Goal: Task Accomplishment & Management: Manage account settings

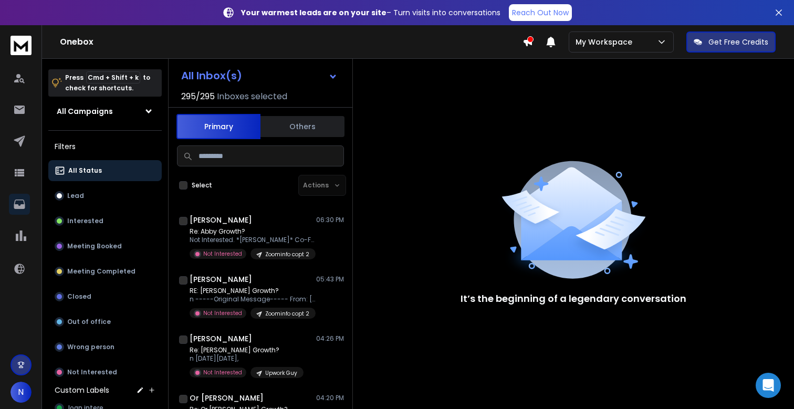
click at [287, 124] on button "Others" at bounding box center [302, 126] width 84 height 23
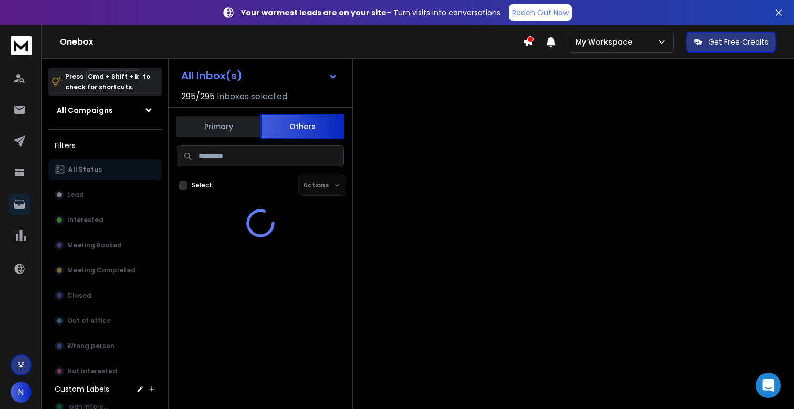
click at [228, 129] on button "Primary" at bounding box center [218, 126] width 84 height 23
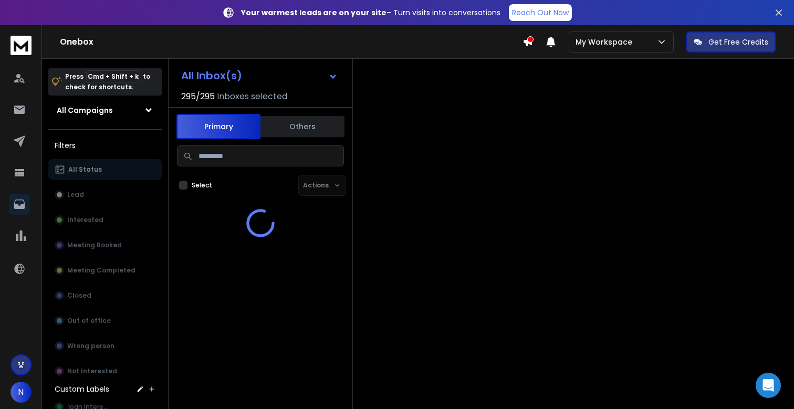
click at [228, 129] on button "Primary" at bounding box center [218, 126] width 84 height 25
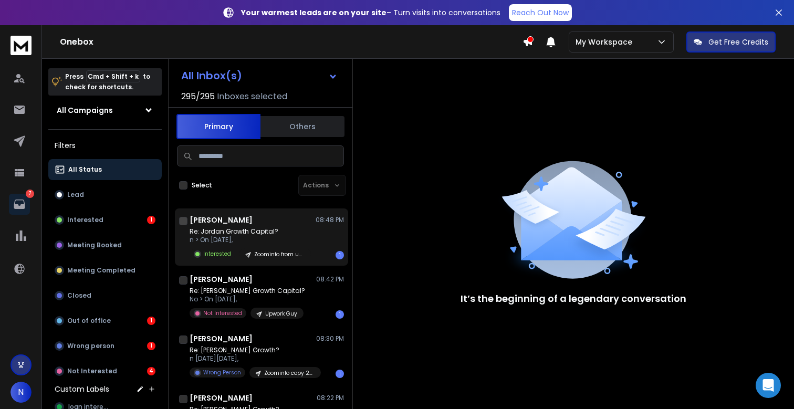
drag, startPoint x: 292, startPoint y: 235, endPoint x: 291, endPoint y: 244, distance: 8.5
click at [292, 235] on p "Re: Jordan Growth Capital?" at bounding box center [250, 231] width 121 height 8
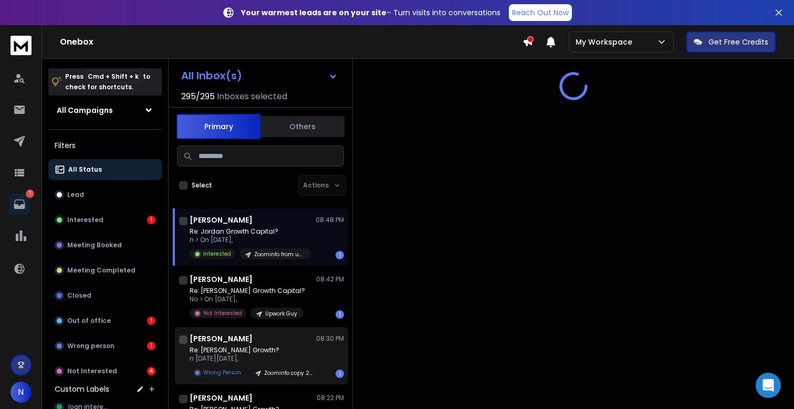
click at [275, 330] on div "[PERSON_NAME] 08:30 PM Re: [PERSON_NAME] Growth? n [DATE][DATE], Wrong Person Z…" at bounding box center [261, 355] width 173 height 57
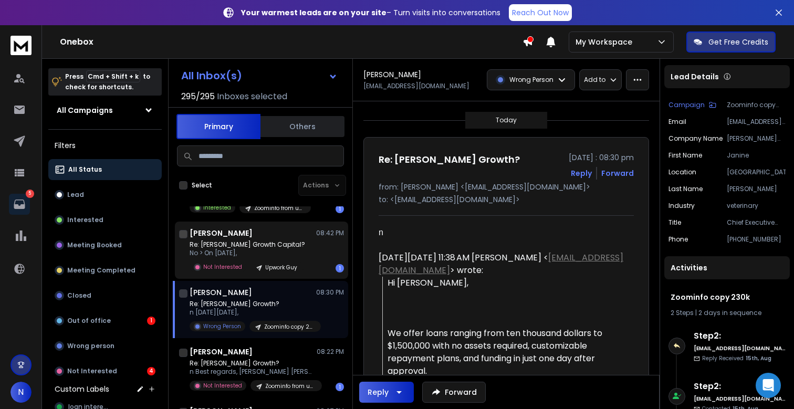
click at [285, 246] on p "Re: [PERSON_NAME] Growth Capital?" at bounding box center [248, 245] width 116 height 8
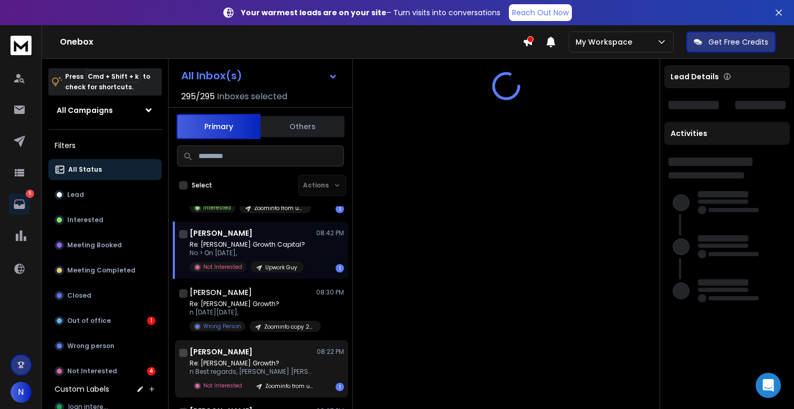
scroll to position [76, 0]
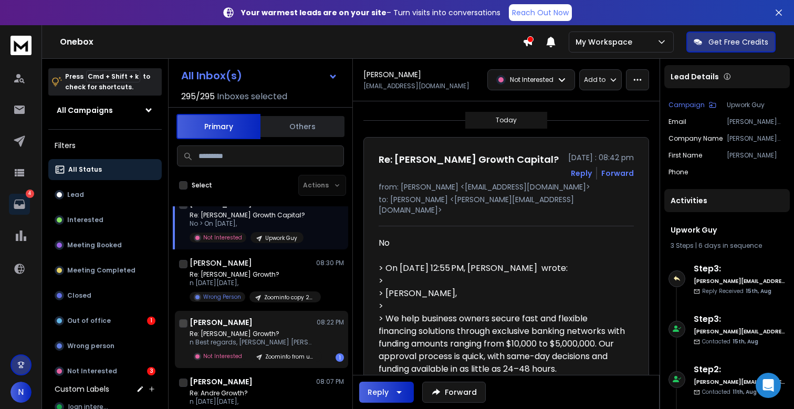
click at [294, 315] on div "[PERSON_NAME] 08:22 PM Re: [PERSON_NAME] Growth? n Best regards, [PERSON_NAME] …" at bounding box center [261, 339] width 173 height 57
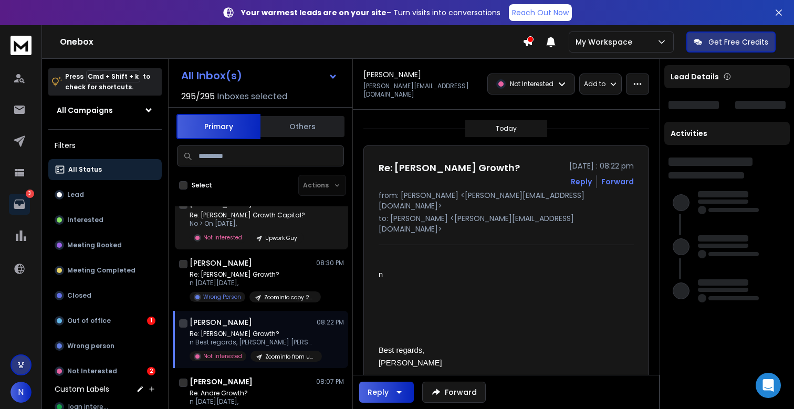
scroll to position [0, 0]
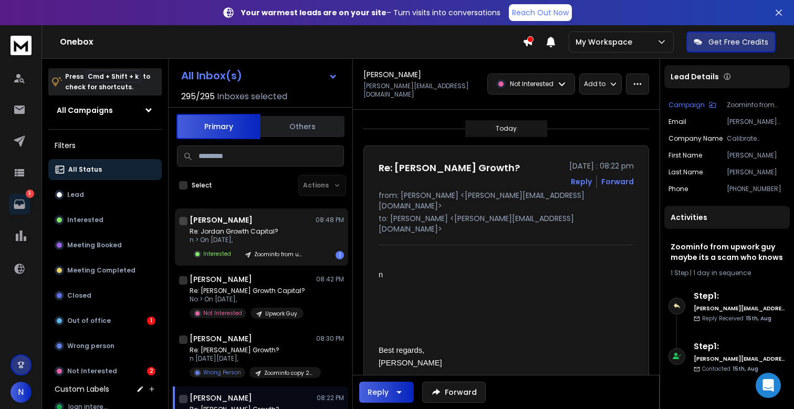
click at [303, 232] on p "Re: Jordan Growth Capital?" at bounding box center [250, 231] width 121 height 8
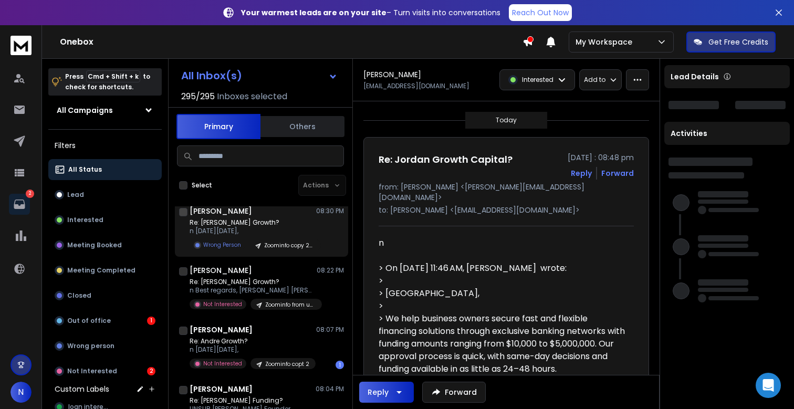
scroll to position [236, 0]
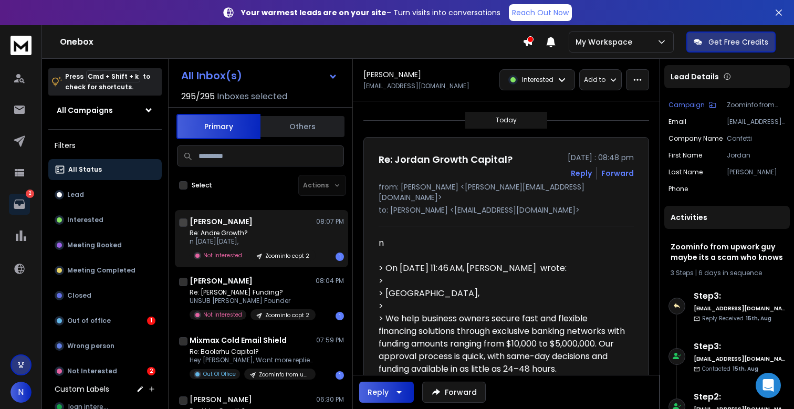
click at [297, 235] on p "Re: Andre Growth?" at bounding box center [253, 233] width 126 height 8
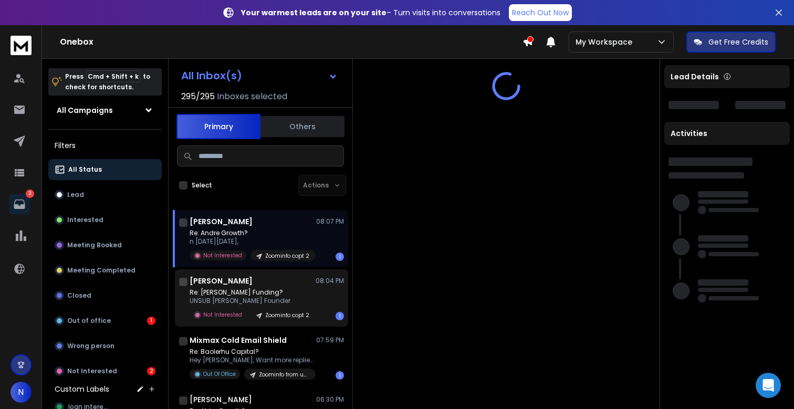
click at [283, 310] on div "Re: [PERSON_NAME] Funding? UNSUB [PERSON_NAME] Founder Not Interested Zoominfo …" at bounding box center [253, 304] width 126 height 32
click at [283, 310] on div "Zoominfo copt 2" at bounding box center [282, 314] width 65 height 11
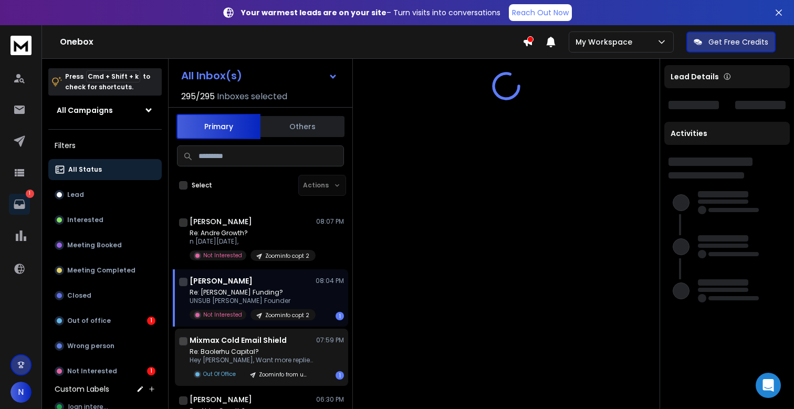
click at [263, 385] on div "Mixmax Cold Email Shield 07:59 PM Re: Baolerhu Capital? Hey [PERSON_NAME], Want…" at bounding box center [261, 357] width 173 height 57
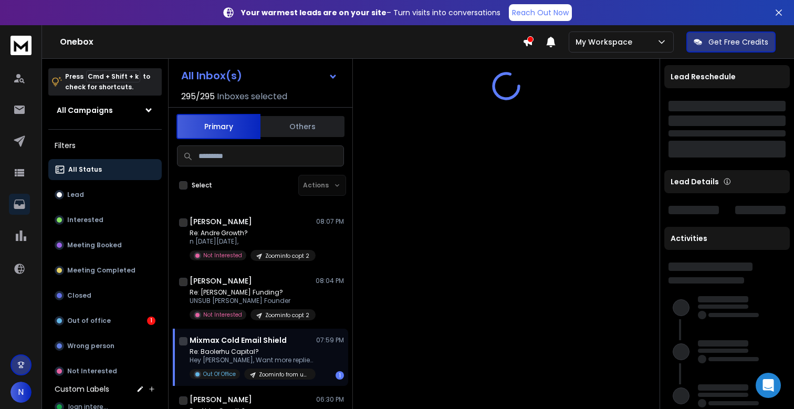
drag, startPoint x: 262, startPoint y: 384, endPoint x: 281, endPoint y: 352, distance: 37.5
click at [262, 382] on div "Mixmax Cold Email Shield 07:59 PM Re: Baolerhu Capital? Hey [PERSON_NAME], Want…" at bounding box center [261, 357] width 173 height 57
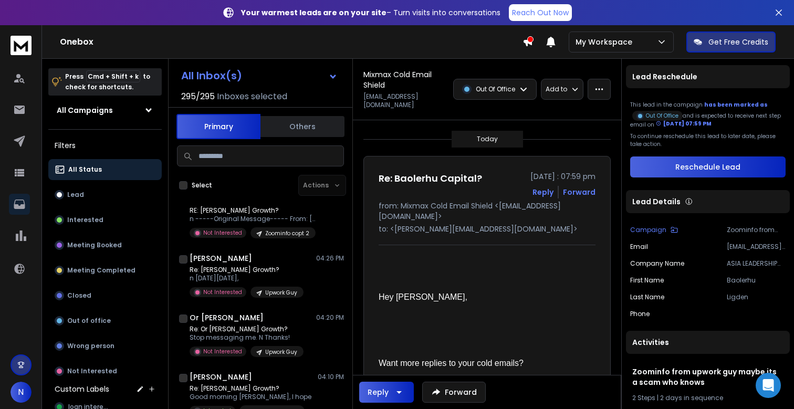
scroll to position [220, 0]
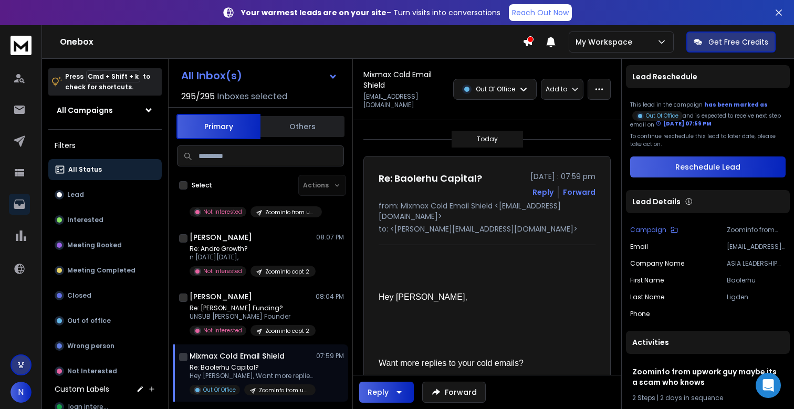
click at [286, 129] on button "Others" at bounding box center [302, 126] width 84 height 23
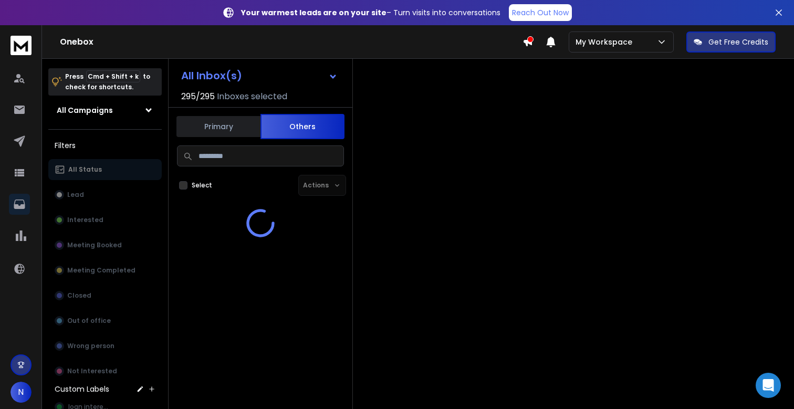
click at [286, 129] on button "Others" at bounding box center [302, 126] width 84 height 25
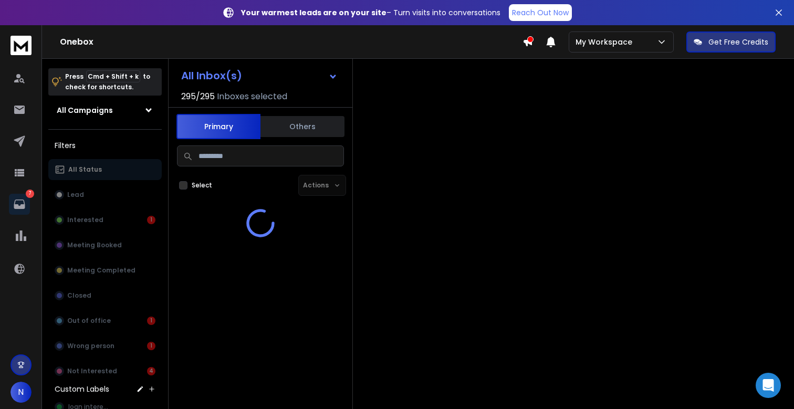
click at [231, 117] on button "Primary" at bounding box center [218, 126] width 84 height 25
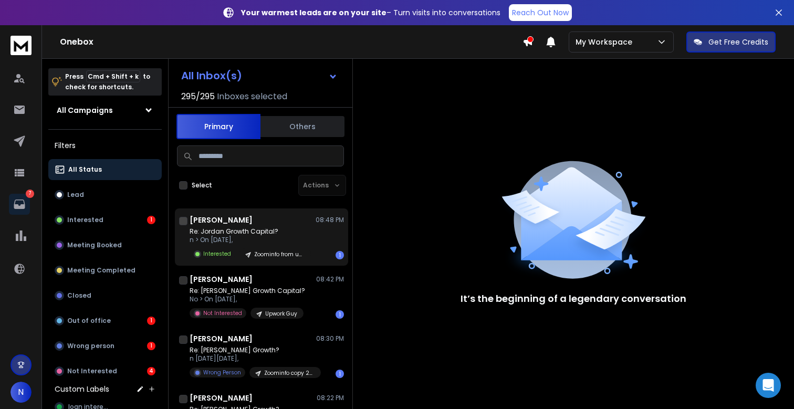
click at [287, 242] on p "n > On [DATE]," at bounding box center [250, 240] width 121 height 8
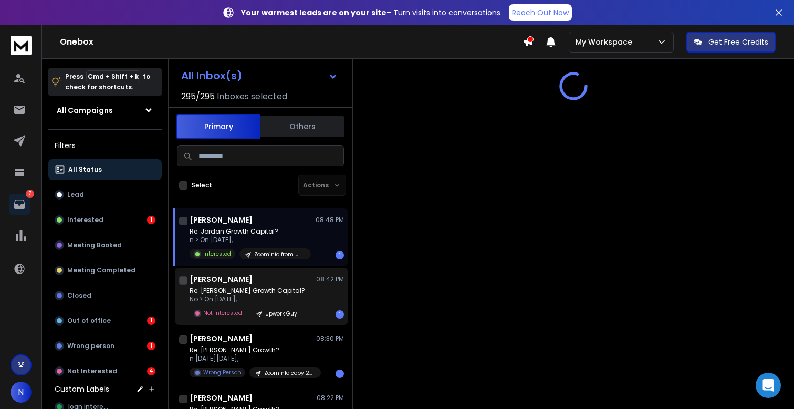
click at [286, 305] on div "Re: [PERSON_NAME] Growth Capital? No > On [DATE], Not Interested Upwork Guy" at bounding box center [248, 303] width 116 height 32
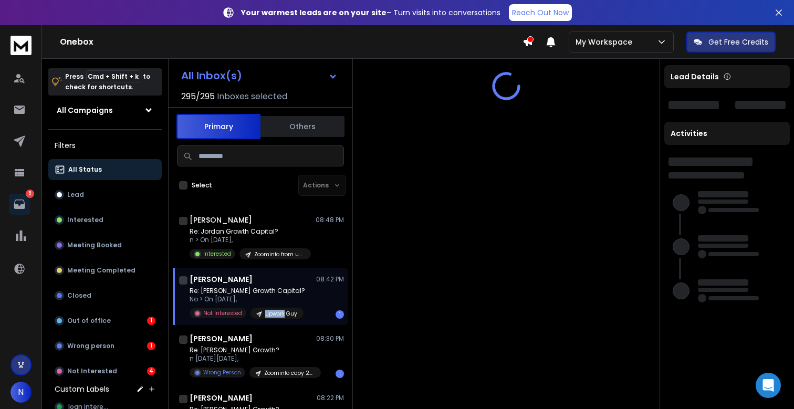
click at [286, 305] on div "Re: [PERSON_NAME] Growth Capital? No > On [DATE], Not Interested Upwork Guy" at bounding box center [248, 303] width 116 height 32
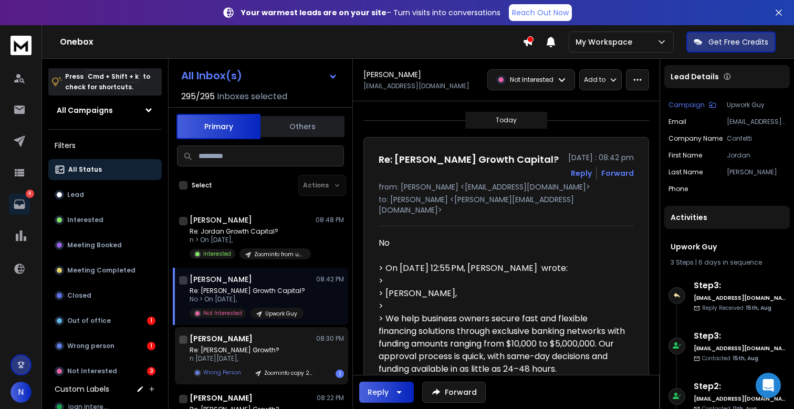
click at [276, 343] on div "[PERSON_NAME] 08:30 PM" at bounding box center [267, 338] width 154 height 11
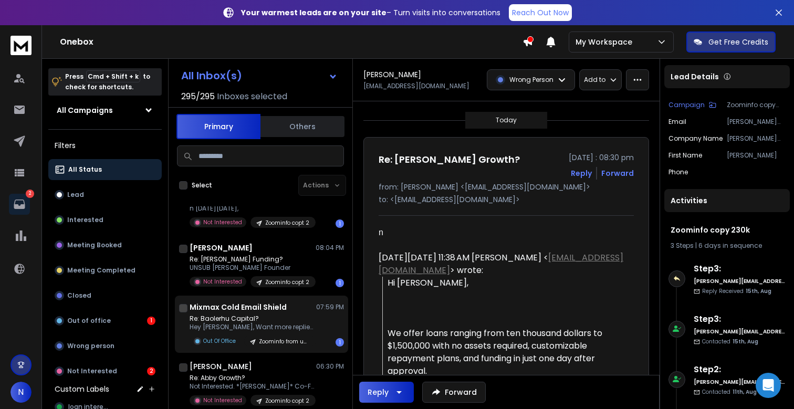
scroll to position [283, 0]
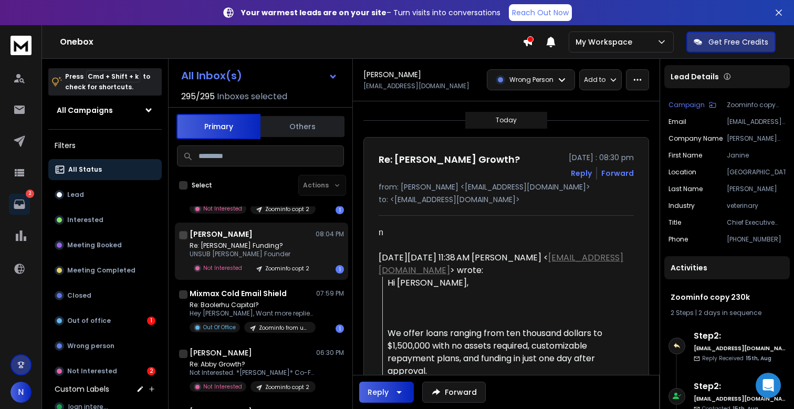
click at [304, 248] on p "Re: [PERSON_NAME] Funding?" at bounding box center [253, 246] width 126 height 8
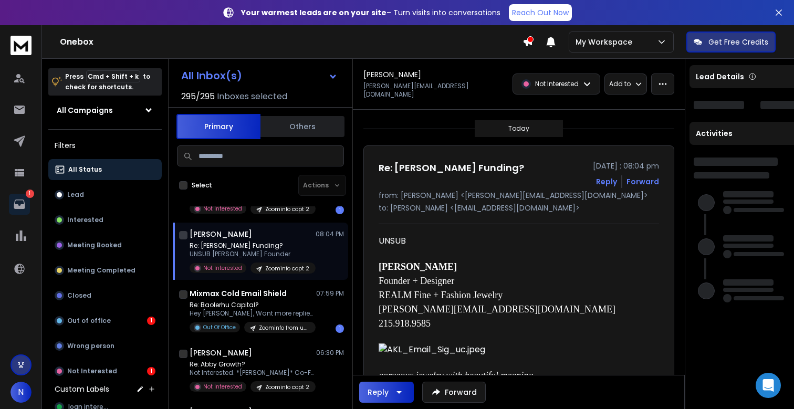
click at [289, 203] on div "Select Actions [PERSON_NAME] 08:48 PM Re: Jordan Growth Capital? n > On [DATE],…" at bounding box center [261, 325] width 184 height 368
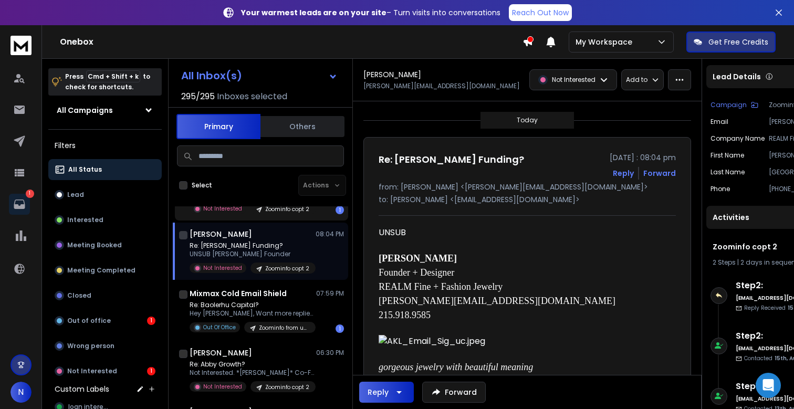
click at [290, 208] on p "Zoominfo copt 2" at bounding box center [287, 209] width 44 height 8
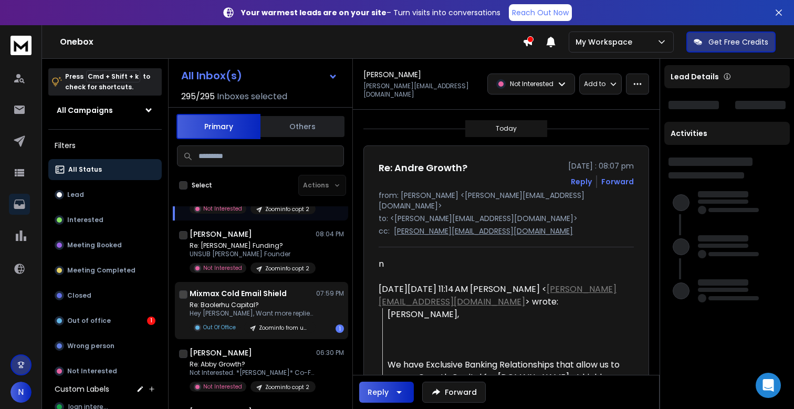
click at [274, 301] on p "Re: Baolerhu Capital?" at bounding box center [253, 305] width 126 height 8
